Goal: Navigation & Orientation: Find specific page/section

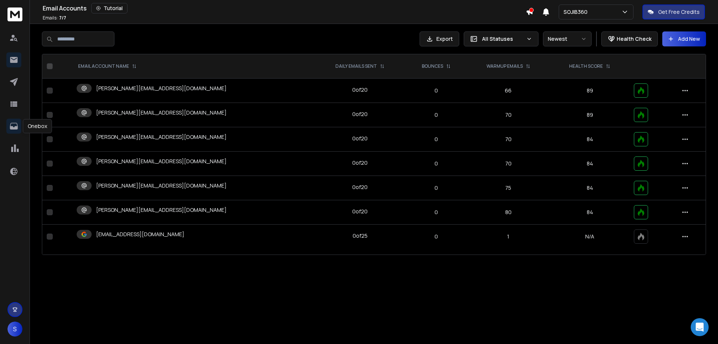
click at [16, 124] on icon at bounding box center [13, 126] width 9 height 9
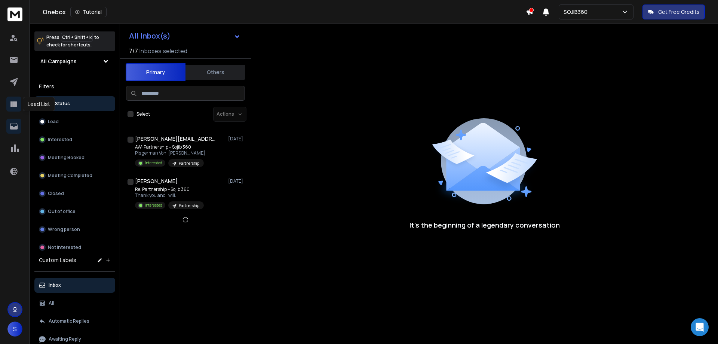
click at [13, 100] on icon at bounding box center [13, 104] width 9 height 9
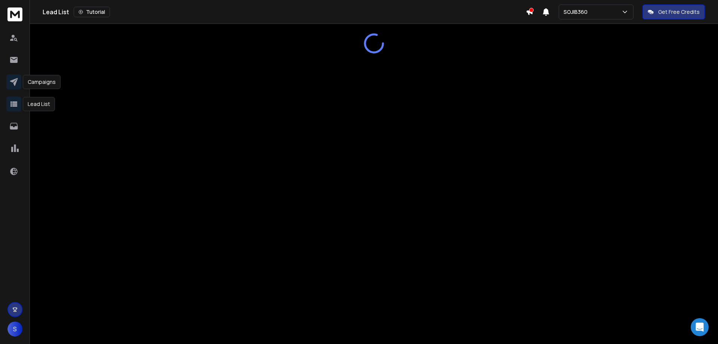
click at [13, 81] on icon at bounding box center [14, 82] width 8 height 8
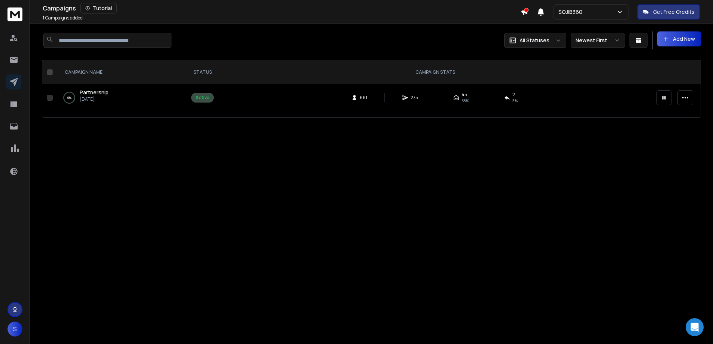
click at [195, 103] on td "Active" at bounding box center [202, 97] width 31 height 27
